Goal: Navigation & Orientation: Find specific page/section

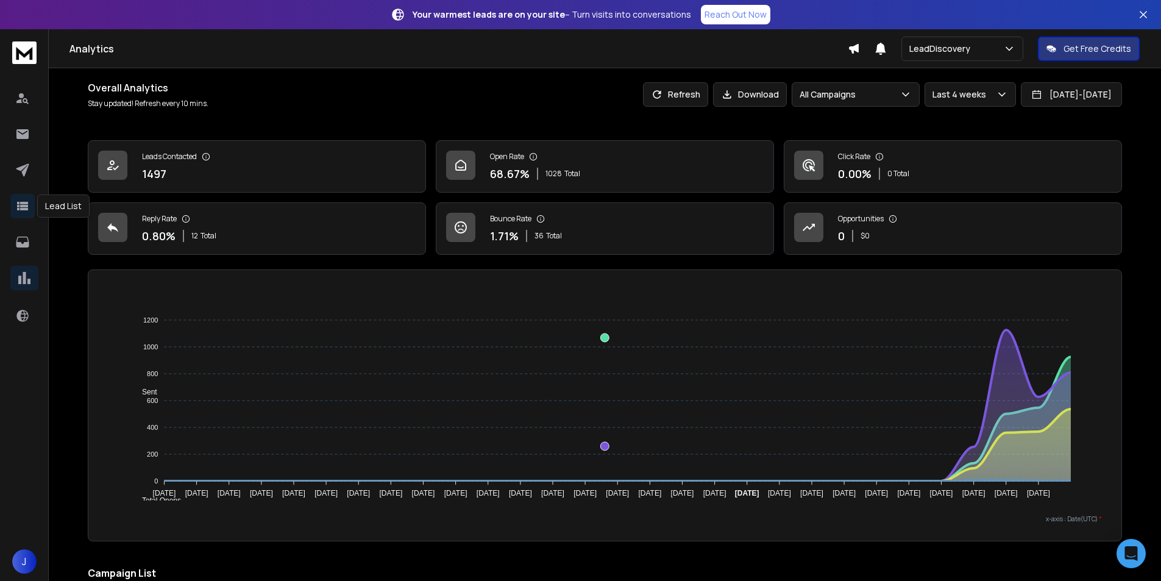
click at [26, 202] on icon at bounding box center [22, 206] width 11 height 9
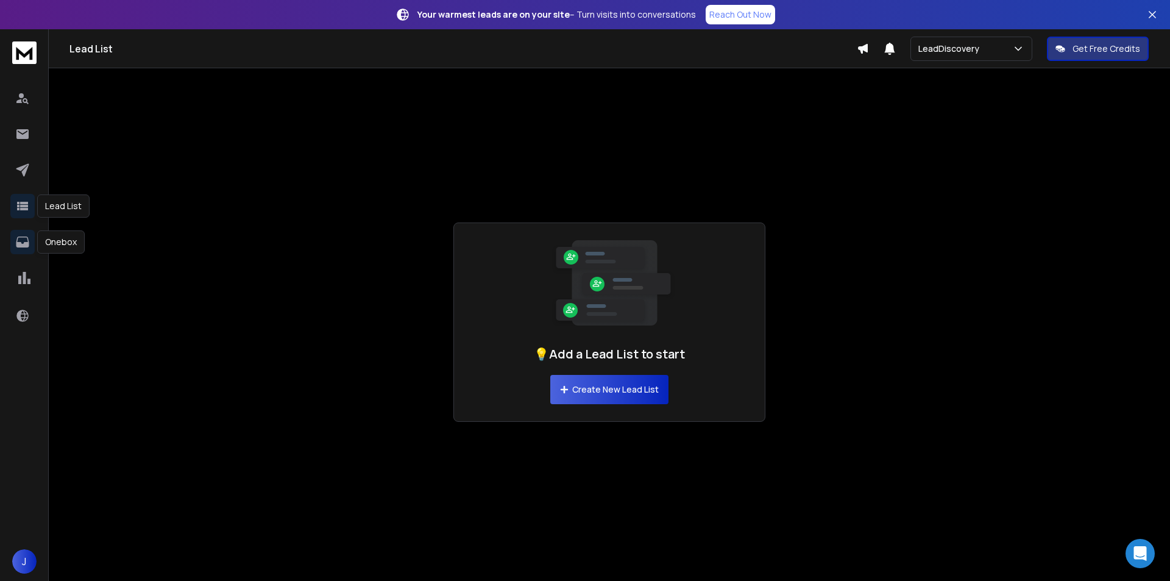
click at [24, 236] on icon at bounding box center [22, 242] width 15 height 15
